Goal: Navigation & Orientation: Find specific page/section

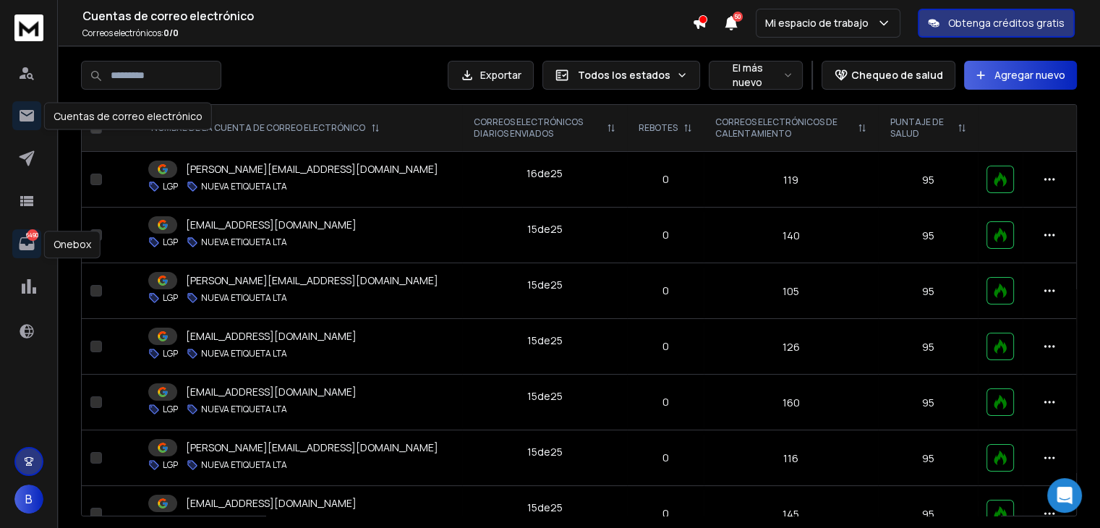
click at [34, 244] on icon at bounding box center [26, 243] width 17 height 17
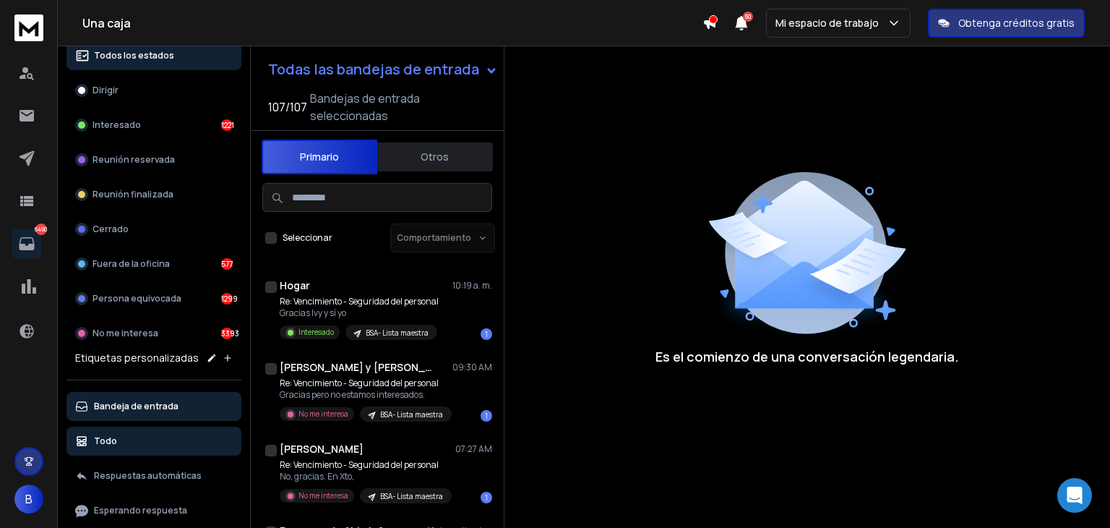
scroll to position [269, 0]
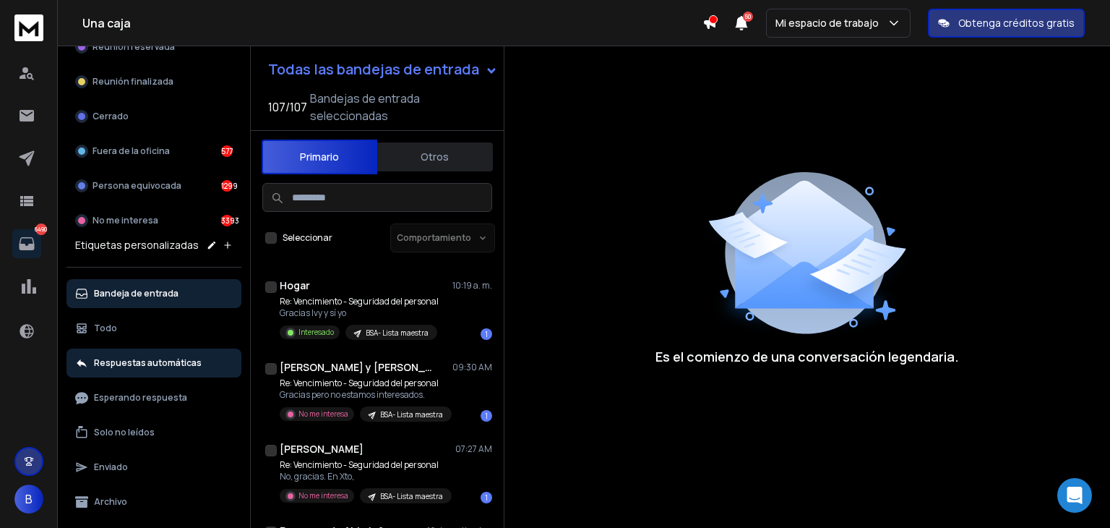
click at [188, 359] on div "Respuestas automáticas" at bounding box center [138, 362] width 127 height 17
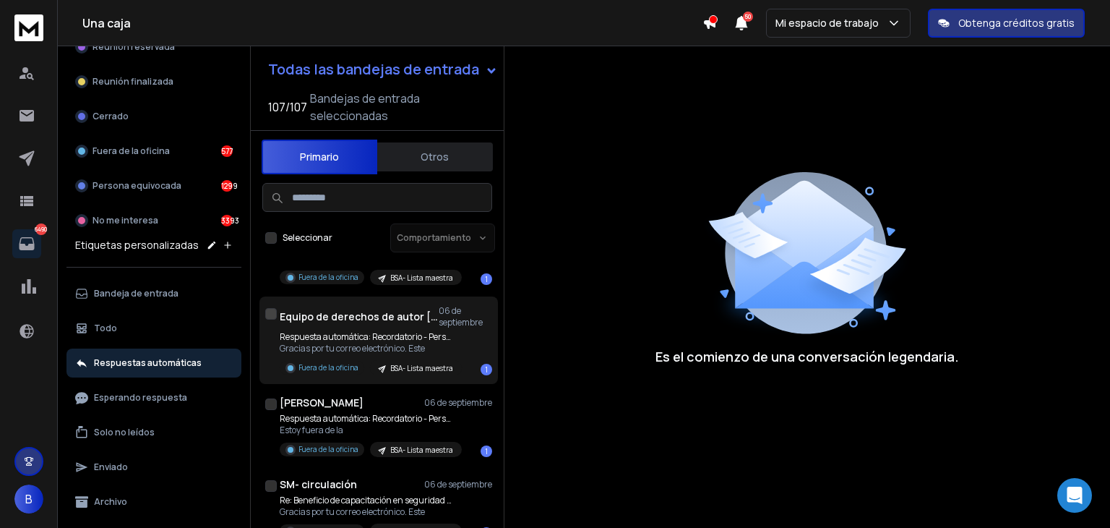
scroll to position [4321, 0]
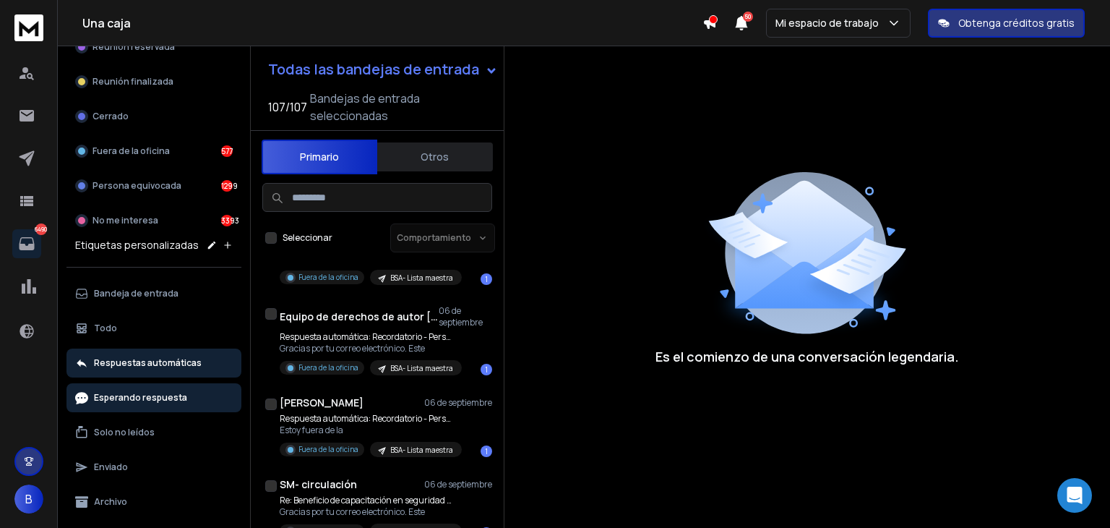
click at [188, 383] on button "Esperando respuesta" at bounding box center [154, 397] width 175 height 29
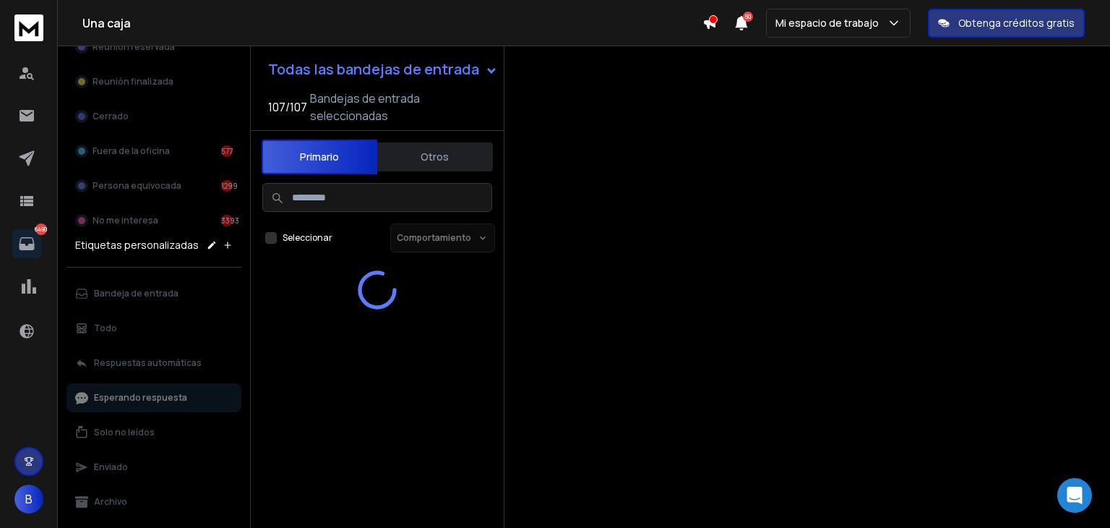
scroll to position [0, 0]
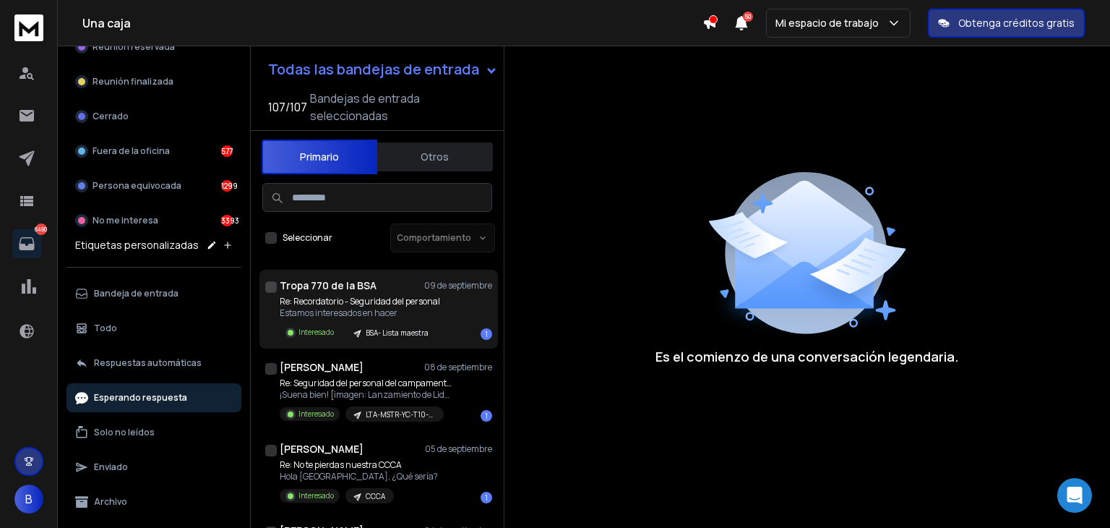
click at [448, 313] on div "Re: Recordatorio - Seguridad del personal Estamos interesados ​​en hacer Intere…" at bounding box center [386, 318] width 213 height 44
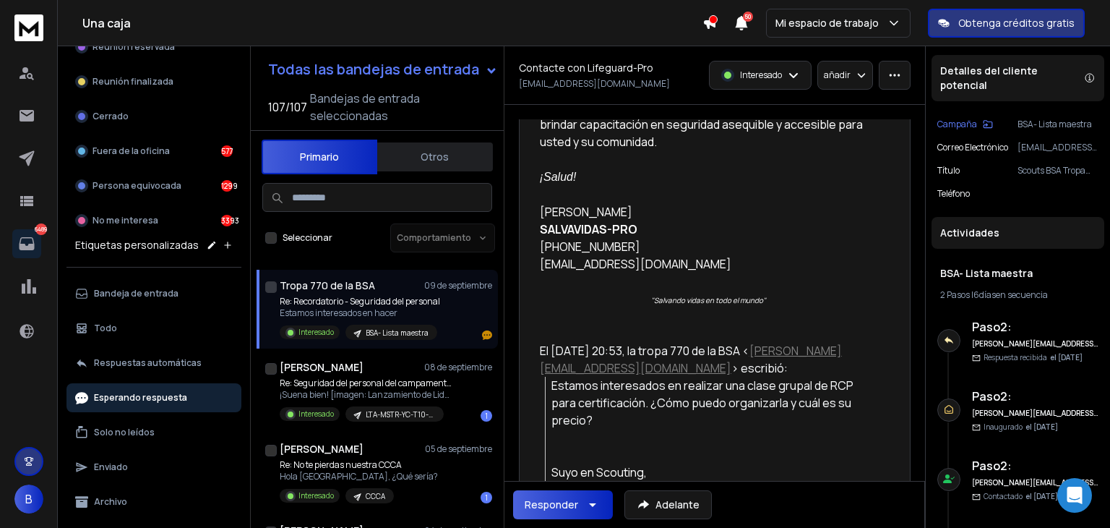
scroll to position [899, 0]
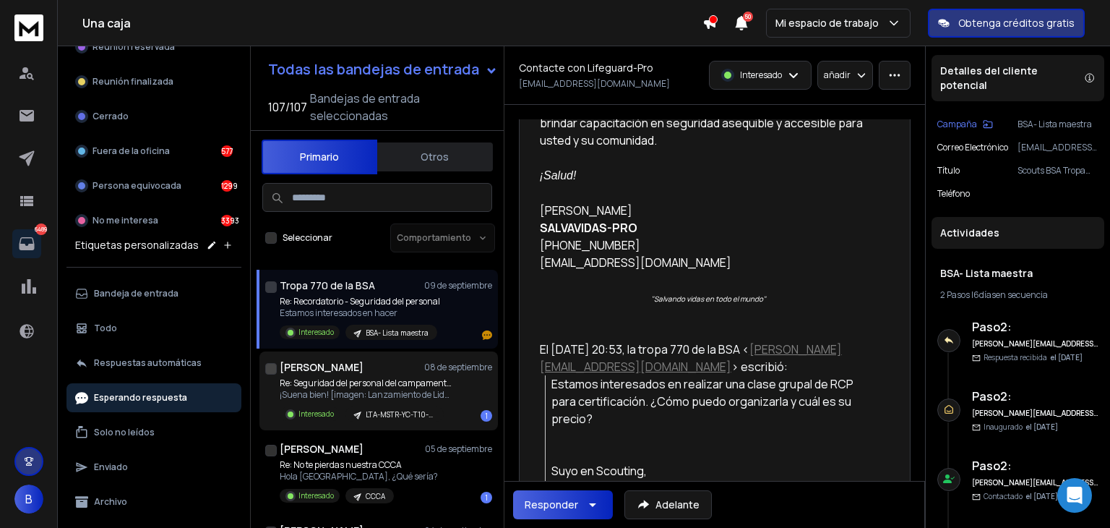
click at [369, 377] on div "[PERSON_NAME] [DATE] Re: Seguridad del personal del campamento juvenil ¡Suena b…" at bounding box center [386, 390] width 213 height 61
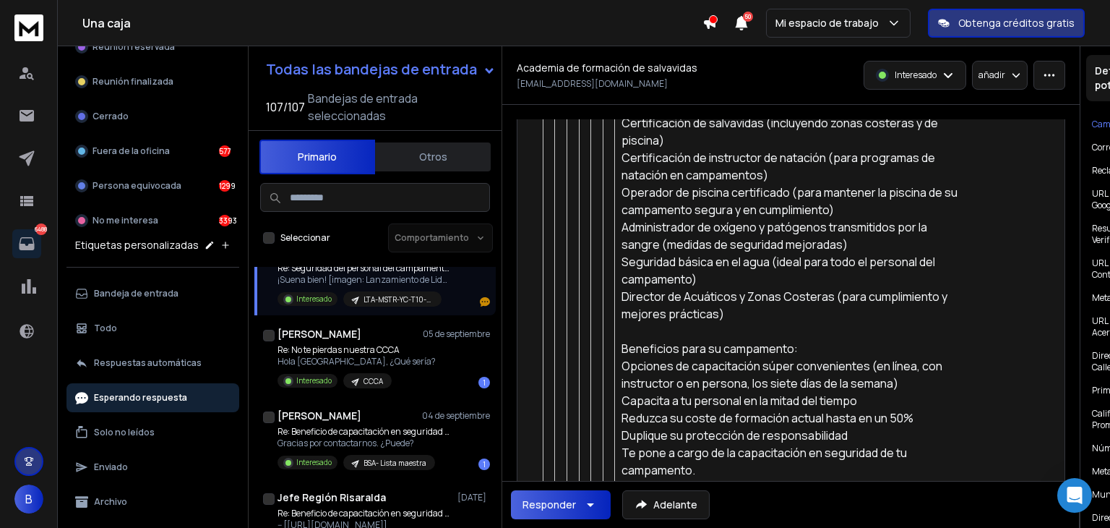
scroll to position [116, 0]
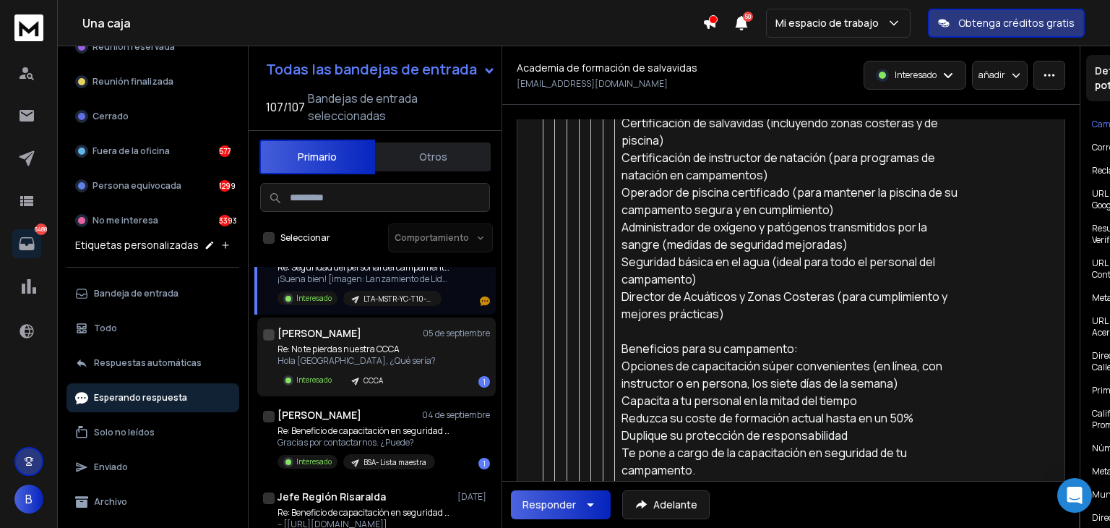
click at [348, 346] on font "Re: No te pierdas nuestra CCCA" at bounding box center [339, 349] width 122 height 12
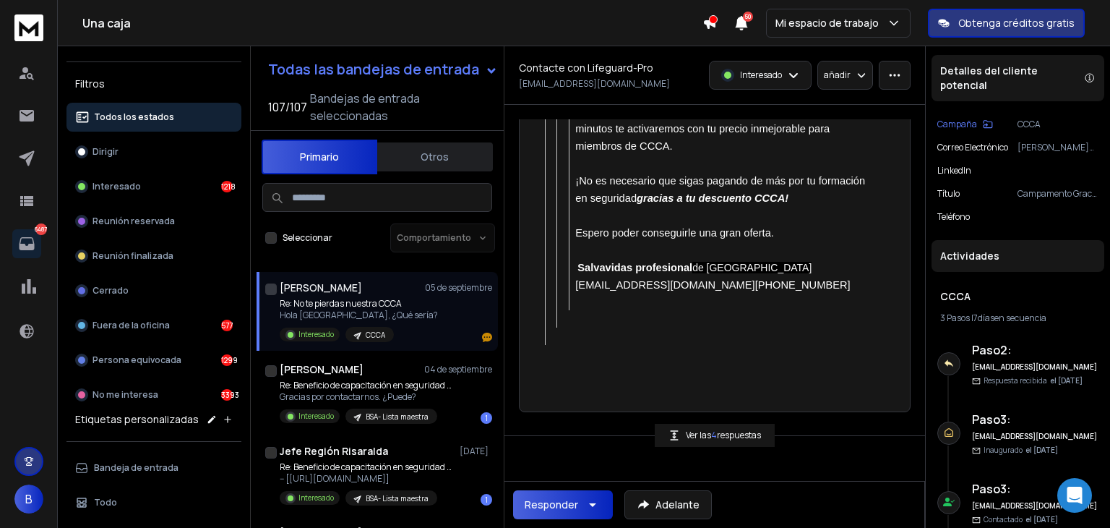
scroll to position [72, 0]
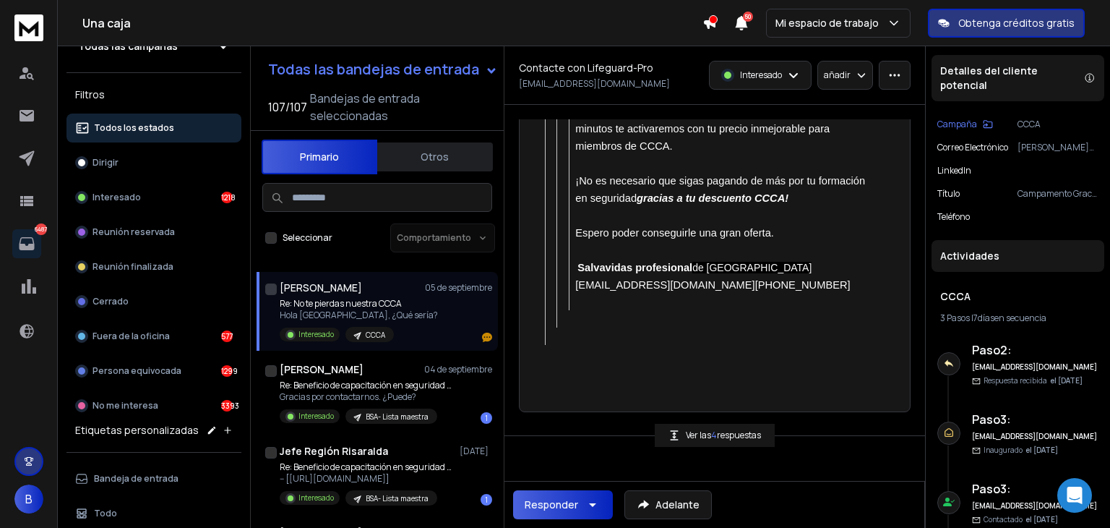
click at [140, 134] on div "Todos los estados" at bounding box center [124, 128] width 99 height 14
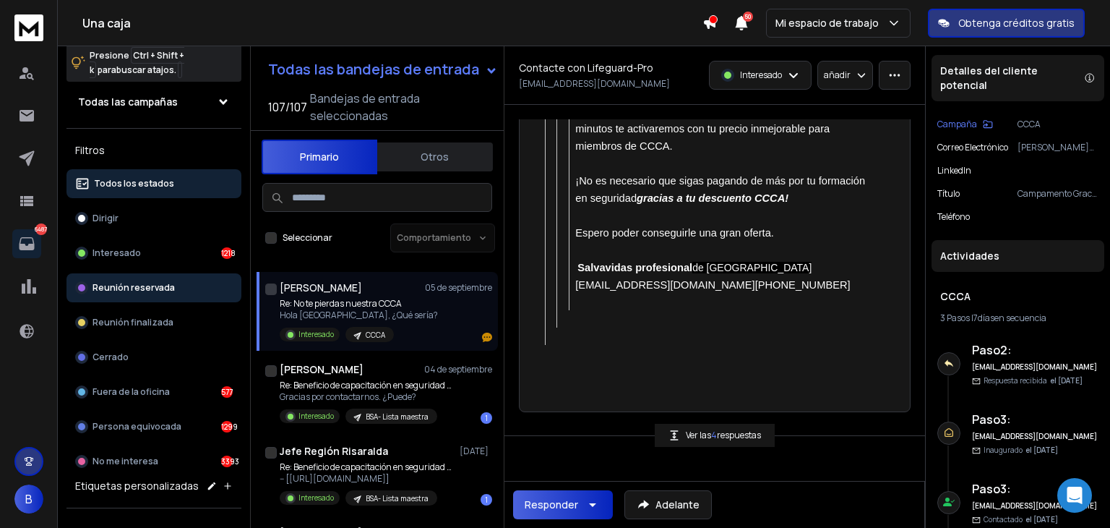
scroll to position [22, 0]
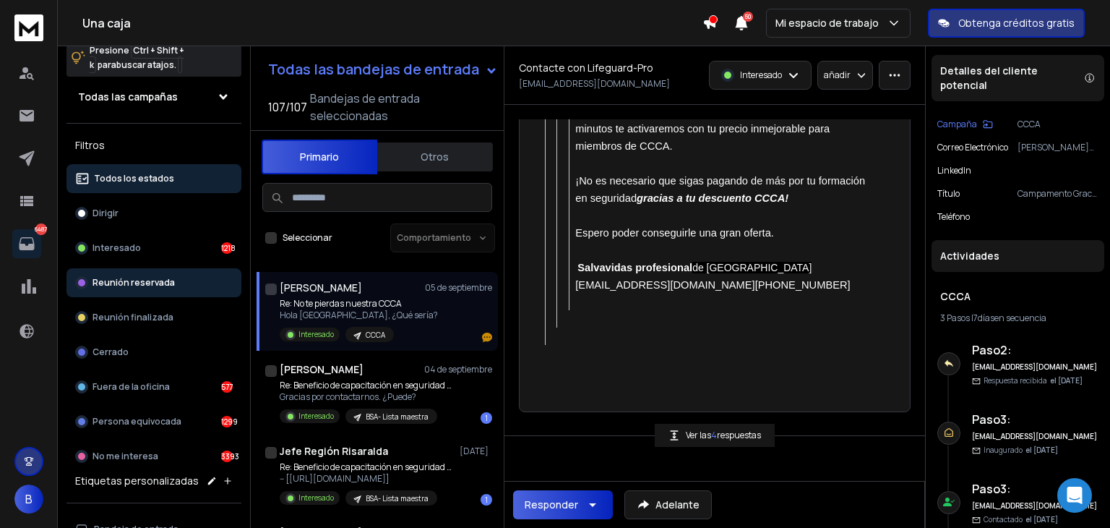
click at [180, 286] on button "Reunión reservada" at bounding box center [154, 282] width 175 height 29
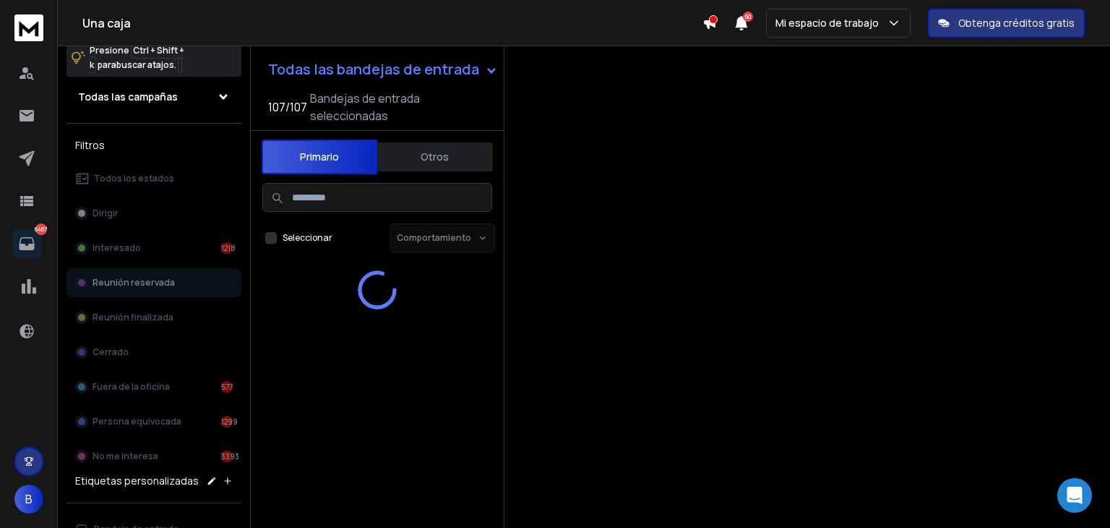
scroll to position [0, 0]
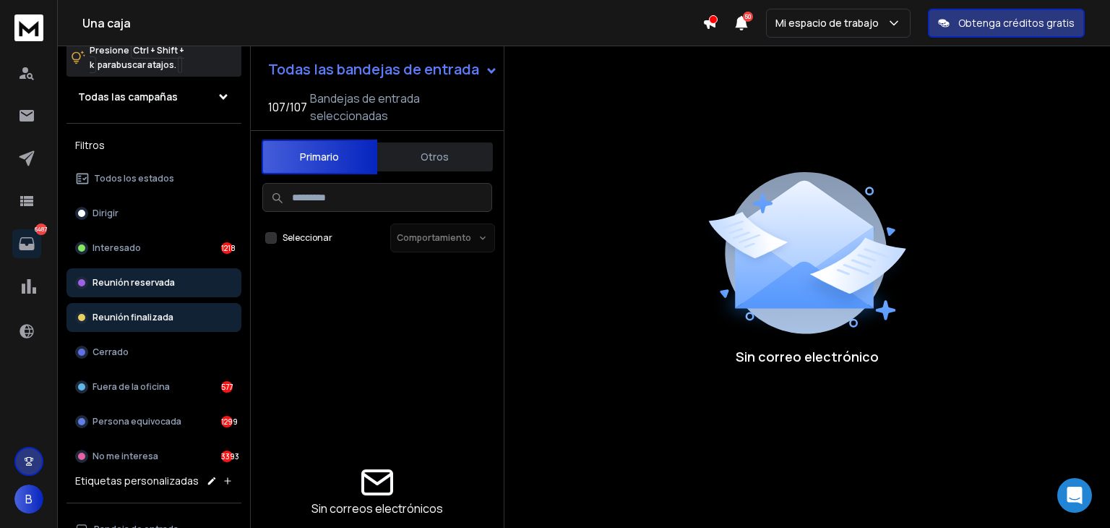
click at [179, 317] on button "Reunión finalizada" at bounding box center [154, 317] width 175 height 29
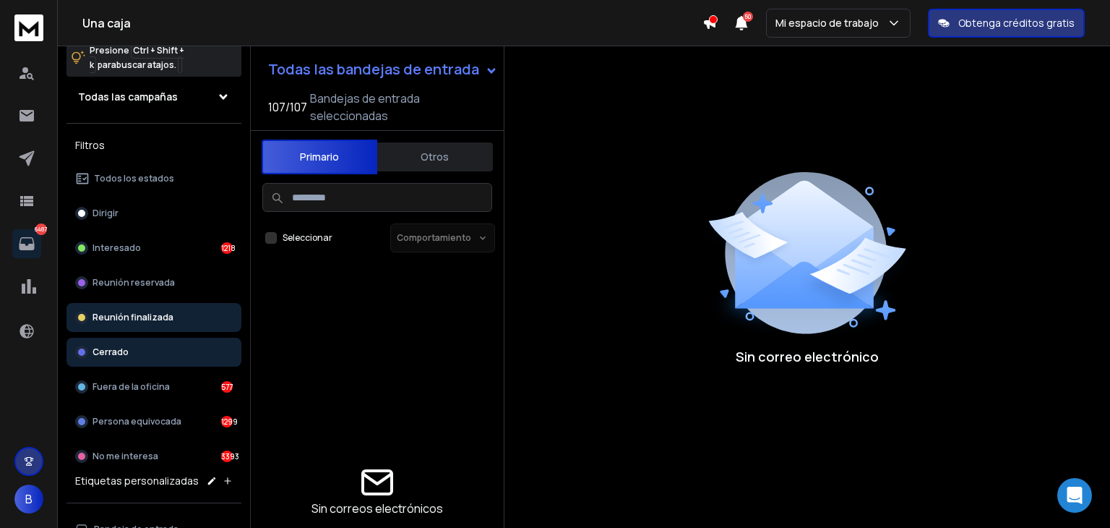
click at [156, 348] on button "Cerrado" at bounding box center [154, 352] width 175 height 29
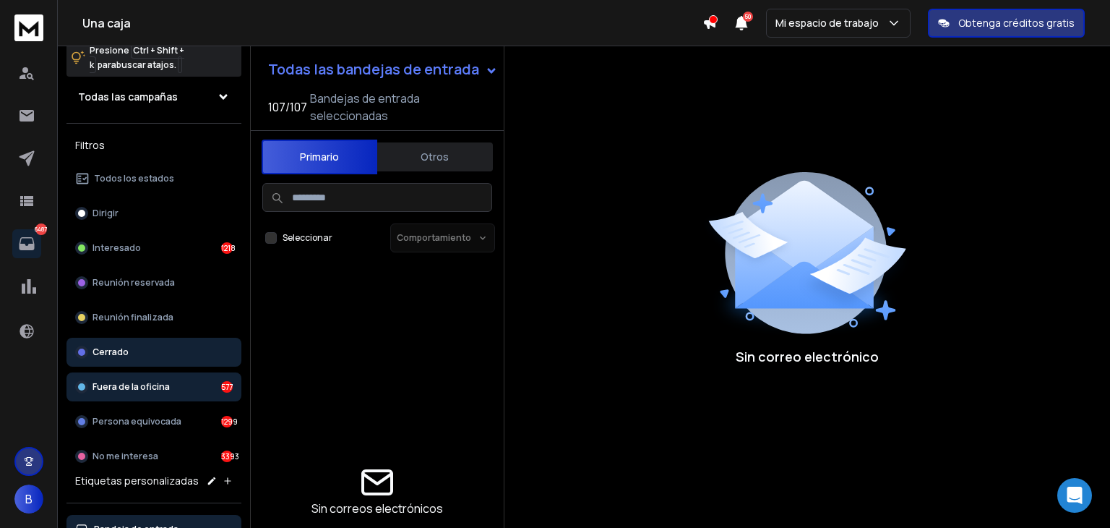
click at [162, 386] on font "Fuera de la oficina" at bounding box center [131, 386] width 77 height 12
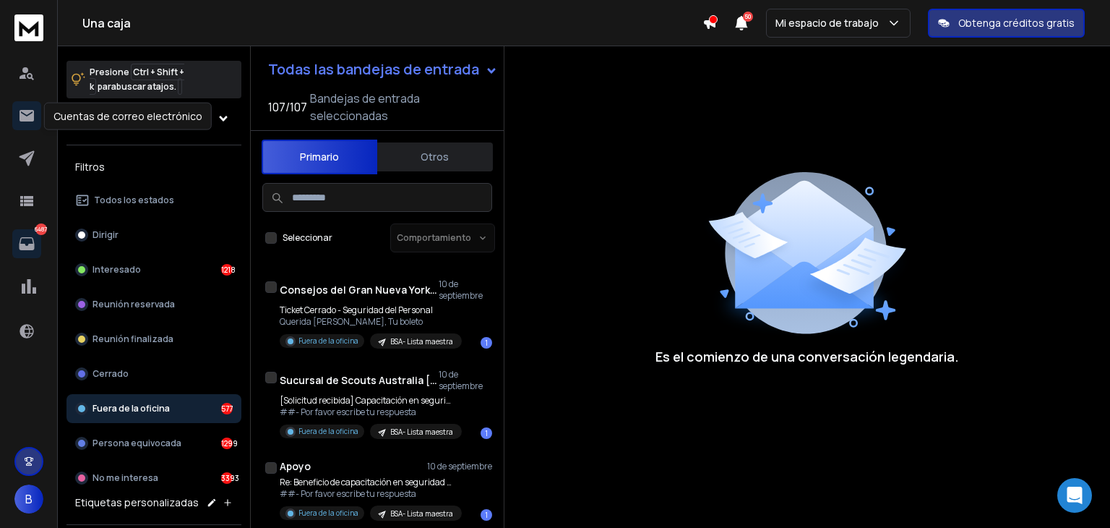
click at [33, 116] on icon at bounding box center [27, 116] width 14 height 12
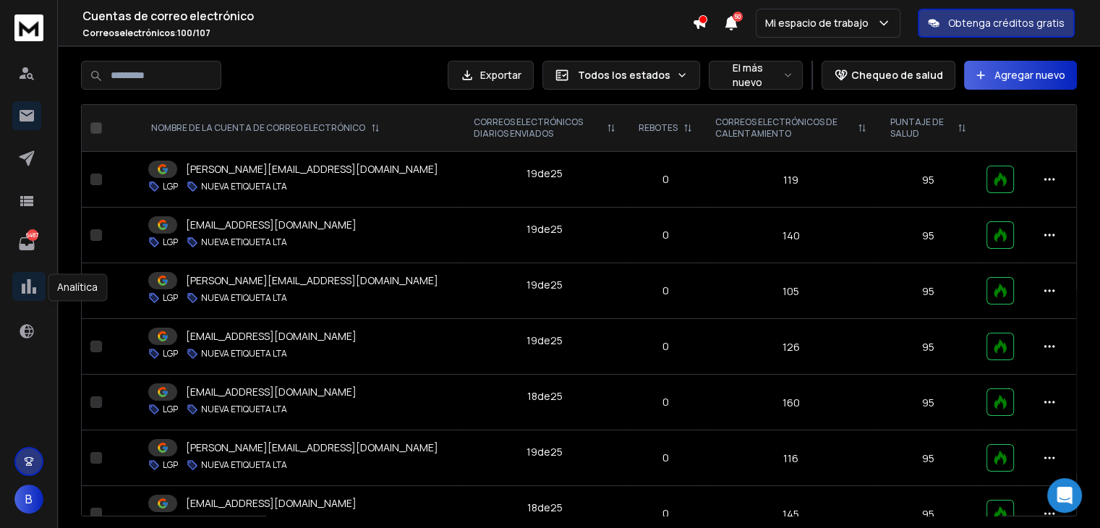
click at [23, 282] on icon at bounding box center [29, 286] width 22 height 22
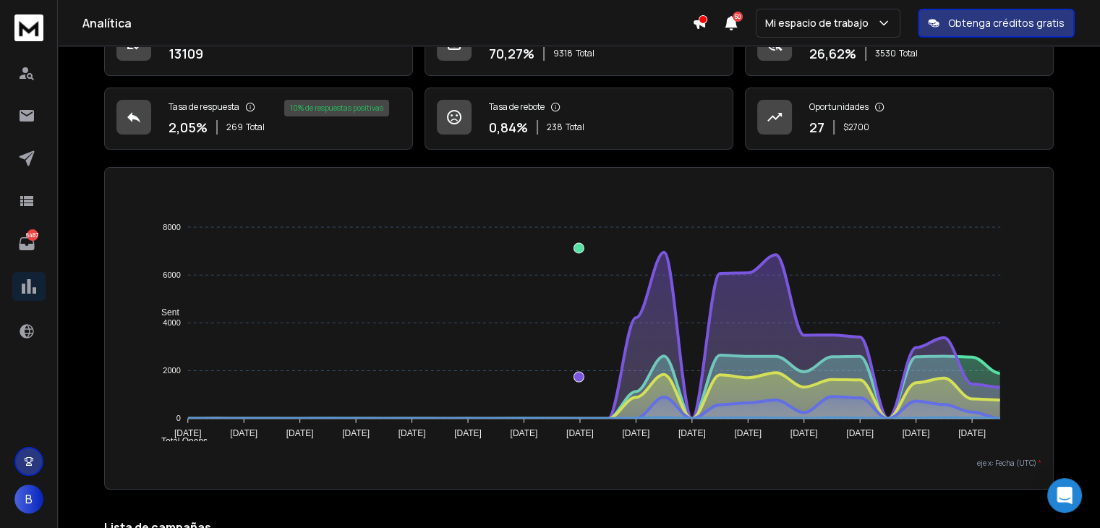
scroll to position [121, 0]
